Goal: Navigation & Orientation: Find specific page/section

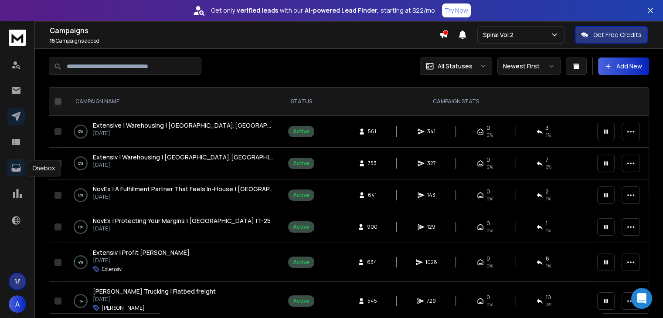
click at [19, 164] on icon at bounding box center [16, 168] width 10 height 10
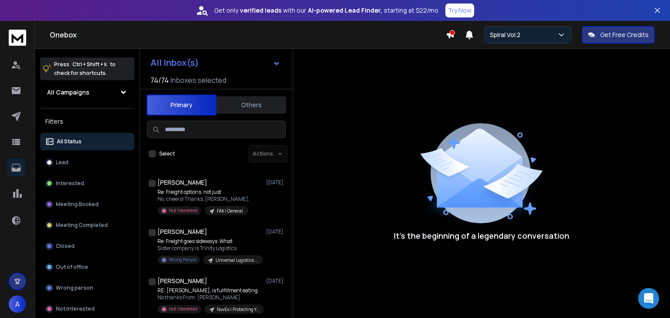
click at [497, 41] on button "Spiral Vol.2" at bounding box center [527, 34] width 87 height 17
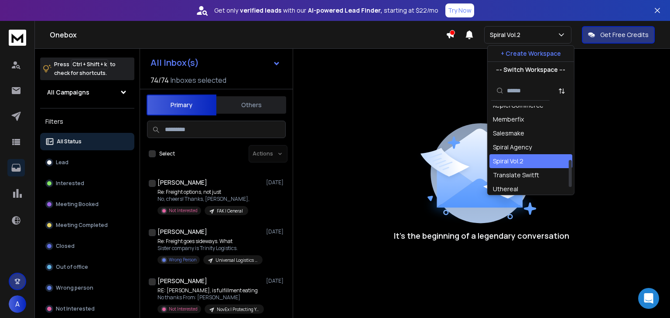
scroll to position [174, 0]
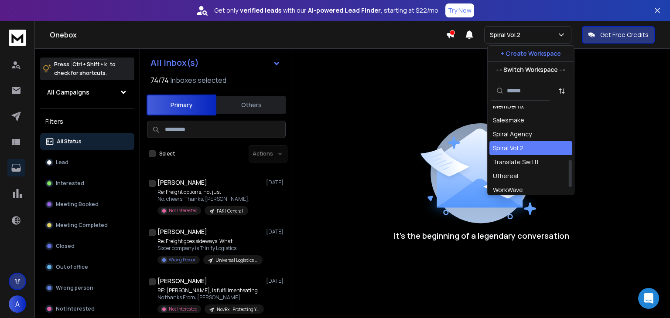
drag, startPoint x: 568, startPoint y: 124, endPoint x: 563, endPoint y: 173, distance: 49.5
click at [568, 174] on div at bounding box center [570, 149] width 4 height 87
click at [530, 128] on div "Spiral Agency" at bounding box center [530, 134] width 83 height 14
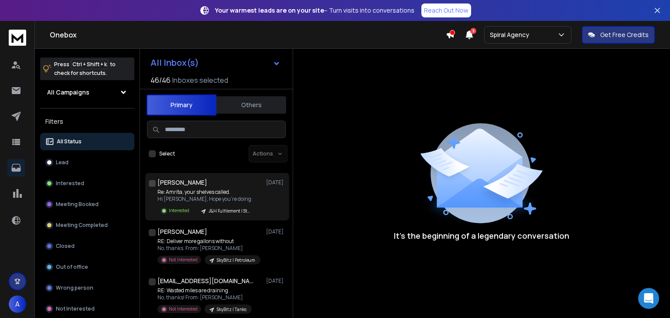
click at [223, 196] on p "Hi [PERSON_NAME], Hope you’re doing" at bounding box center [206, 199] width 98 height 7
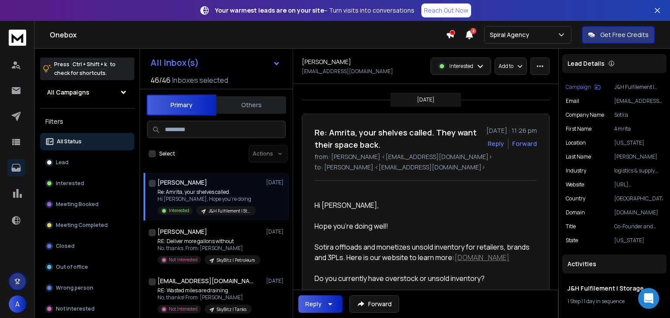
click at [19, 39] on img at bounding box center [17, 38] width 17 height 16
